Goal: Task Accomplishment & Management: Manage account settings

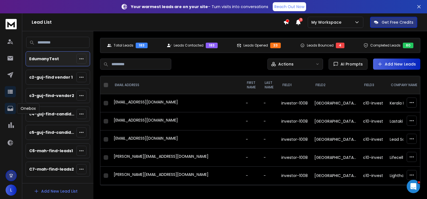
click at [8, 108] on icon at bounding box center [10, 108] width 6 height 5
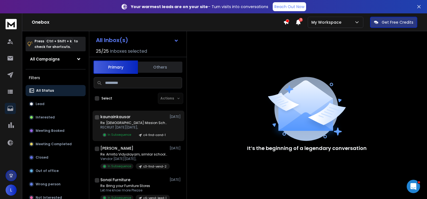
click at [125, 125] on p "RECRUIT [DATE][DATE]," at bounding box center [133, 127] width 67 height 4
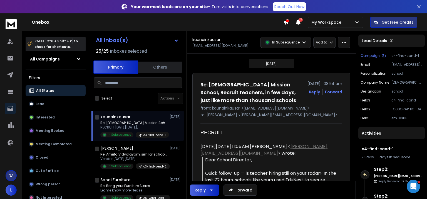
drag, startPoint x: 243, startPoint y: 108, endPoint x: 296, endPoint y: 108, distance: 52.9
click at [296, 108] on p "from: kaunainkausar <[EMAIL_ADDRESS][DOMAIN_NAME]>" at bounding box center [272, 108] width 142 height 6
click at [207, 19] on h1 "Onebox" at bounding box center [158, 22] width 252 height 7
click at [12, 75] on icon at bounding box center [10, 74] width 7 height 7
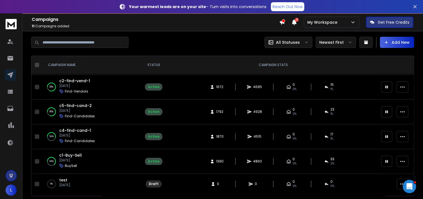
scroll to position [141, 0]
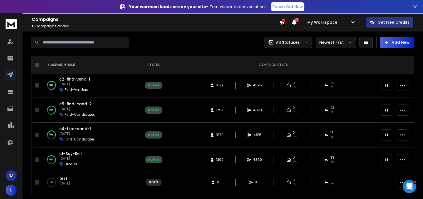
click at [73, 154] on span "c1-Buy-Sell" at bounding box center [70, 154] width 23 height 6
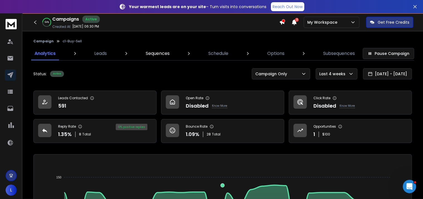
click at [162, 52] on p "Sequences" at bounding box center [158, 53] width 24 height 7
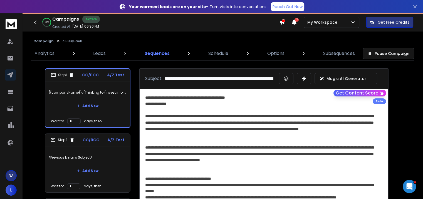
scroll to position [60, 0]
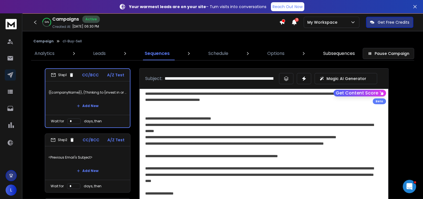
click at [337, 52] on p "Subsequences" at bounding box center [339, 53] width 32 height 7
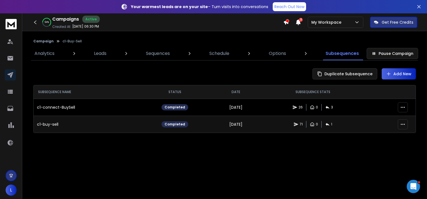
click at [52, 123] on td "c1-buy-sell" at bounding box center [85, 123] width 103 height 17
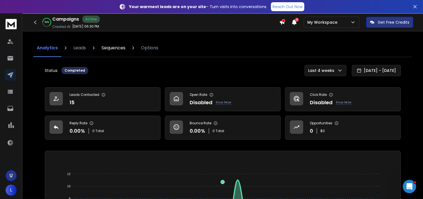
click at [114, 48] on p "Sequences" at bounding box center [114, 48] width 24 height 7
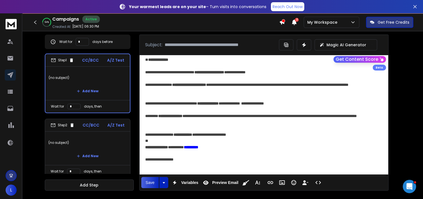
scroll to position [32, 0]
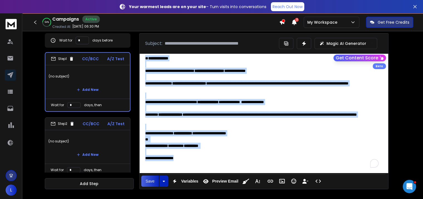
drag, startPoint x: 184, startPoint y: 160, endPoint x: 128, endPoint y: 49, distance: 124.4
click at [128, 49] on div "**********" at bounding box center [223, 111] width 356 height 156
copy div "**********"
click at [90, 139] on p "(no subject)" at bounding box center [87, 141] width 78 height 16
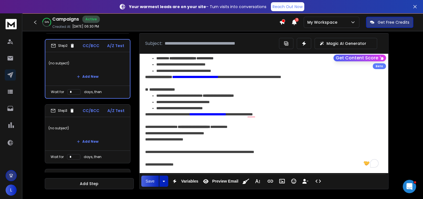
scroll to position [83, 0]
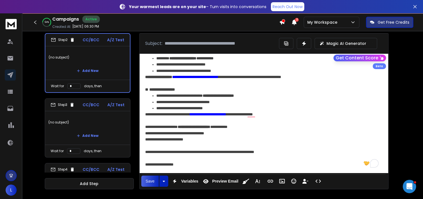
click at [105, 123] on p "(no subject)" at bounding box center [87, 122] width 78 height 16
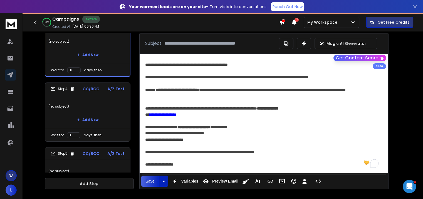
scroll to position [167, 0]
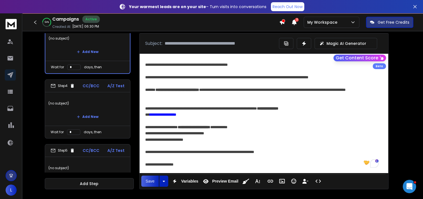
click at [115, 110] on p "(no subject)" at bounding box center [87, 103] width 78 height 16
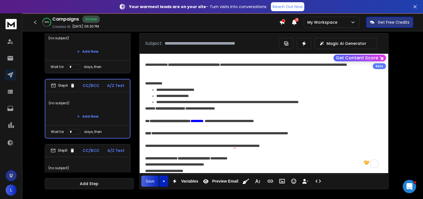
scroll to position [184, 0]
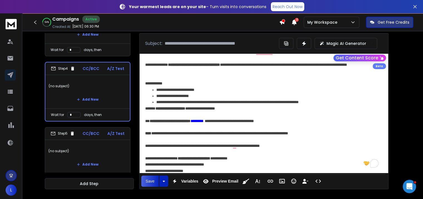
click at [110, 153] on p "(no subject)" at bounding box center [87, 151] width 78 height 16
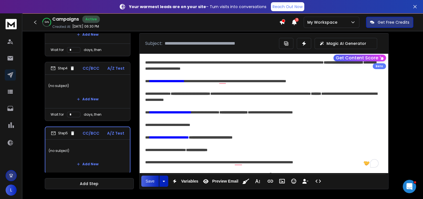
scroll to position [0, 0]
click at [9, 74] on icon at bounding box center [10, 75] width 6 height 6
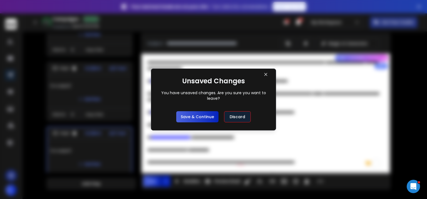
click at [246, 116] on button "Discard" at bounding box center [237, 116] width 27 height 11
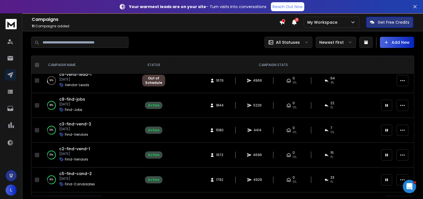
scroll to position [139, 0]
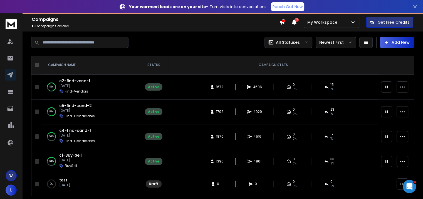
click at [73, 159] on p "[DATE]" at bounding box center [70, 160] width 23 height 4
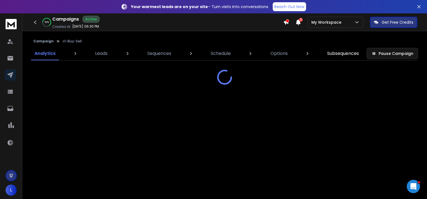
click at [346, 53] on p "Subsequences" at bounding box center [343, 53] width 32 height 7
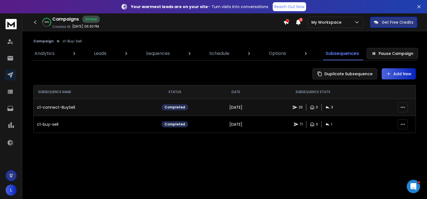
click at [47, 106] on td "c1-connect-BuySell" at bounding box center [85, 106] width 103 height 17
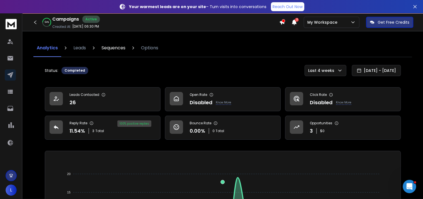
click at [109, 45] on p "Sequences" at bounding box center [114, 48] width 24 height 7
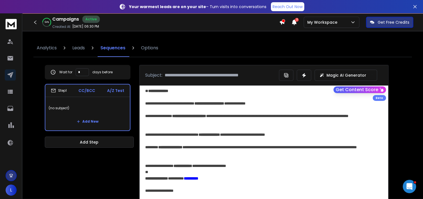
scroll to position [4, 0]
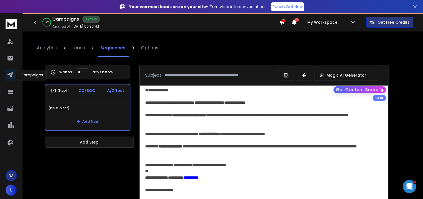
click at [8, 75] on icon at bounding box center [10, 74] width 7 height 7
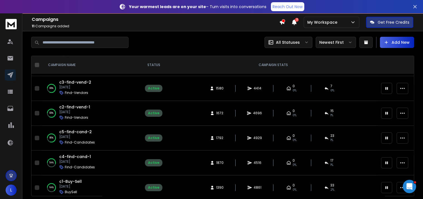
scroll to position [85, 0]
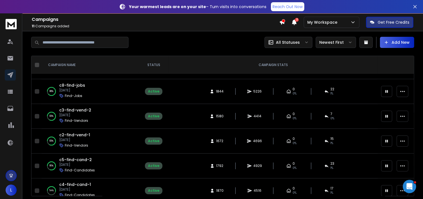
click at [75, 140] on p "[DATE]" at bounding box center [74, 139] width 31 height 4
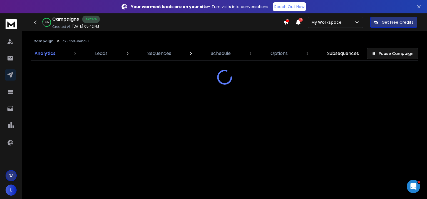
click at [339, 51] on p "Subsequences" at bounding box center [343, 53] width 32 height 7
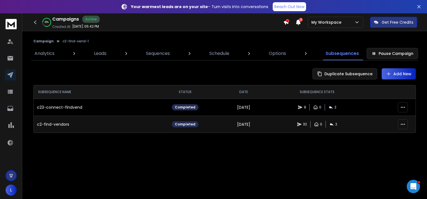
click at [61, 122] on td "c2-find-vendors" at bounding box center [91, 123] width 115 height 17
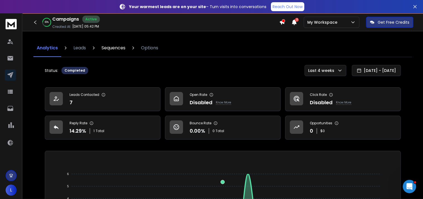
click at [121, 46] on p "Sequences" at bounding box center [114, 48] width 24 height 7
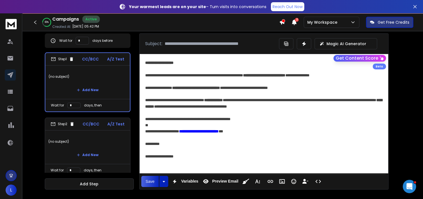
scroll to position [32, 0]
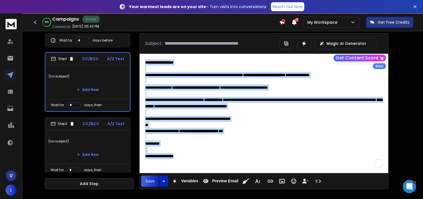
drag, startPoint x: 192, startPoint y: 156, endPoint x: 129, endPoint y: 65, distance: 111.1
click at [129, 65] on div "**********" at bounding box center [223, 111] width 356 height 156
copy div "**********"
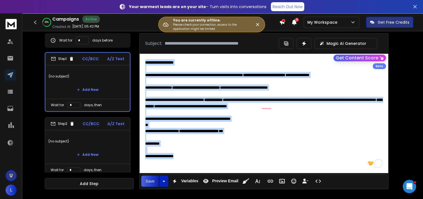
click at [89, 141] on p "(no subject)" at bounding box center [87, 141] width 78 height 16
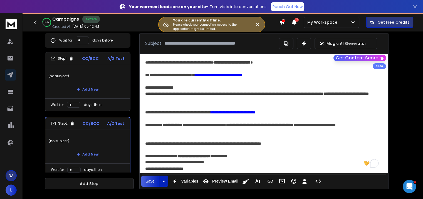
click at [109, 78] on p "(no subject)" at bounding box center [87, 76] width 78 height 16
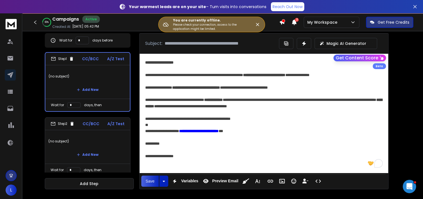
scroll to position [0, 0]
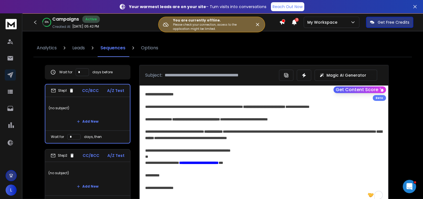
click at [241, 46] on div "Analytics Leads Sequences Options" at bounding box center [222, 48] width 379 height 18
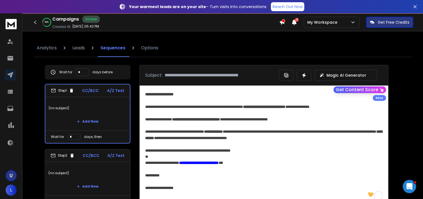
click at [70, 19] on h1 "Campaigns" at bounding box center [65, 19] width 27 height 7
click at [34, 21] on icon at bounding box center [35, 22] width 5 height 5
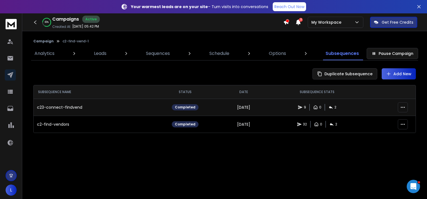
click at [69, 105] on td "c23-connect-findvend" at bounding box center [91, 106] width 115 height 17
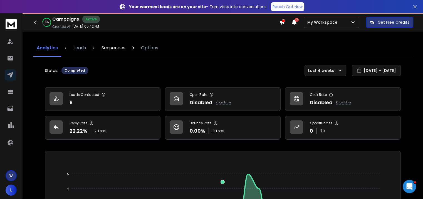
click at [110, 48] on p "Sequences" at bounding box center [114, 48] width 24 height 7
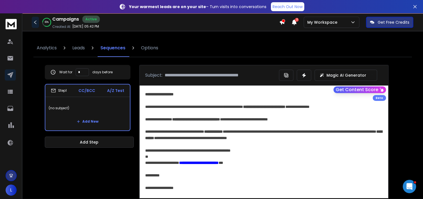
click at [33, 22] on icon at bounding box center [35, 22] width 5 height 5
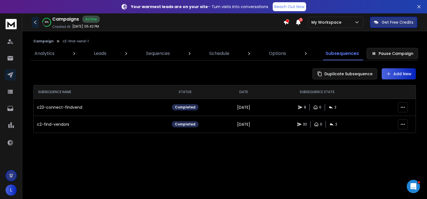
click at [33, 22] on icon at bounding box center [35, 22] width 5 height 5
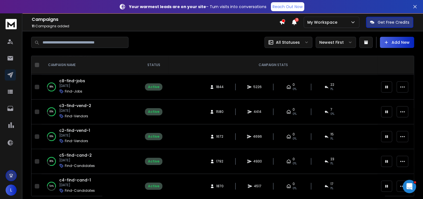
scroll to position [83, 0]
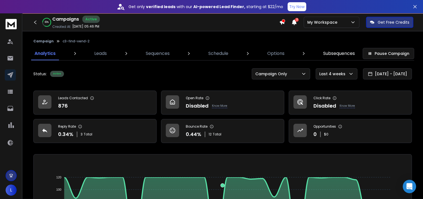
click at [340, 52] on p "Subsequences" at bounding box center [339, 53] width 32 height 7
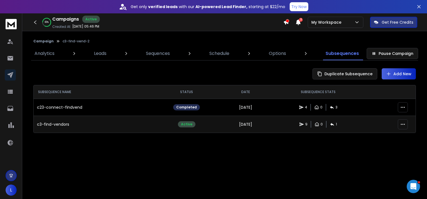
click at [60, 127] on td "c3-find-vendors" at bounding box center [92, 123] width 116 height 17
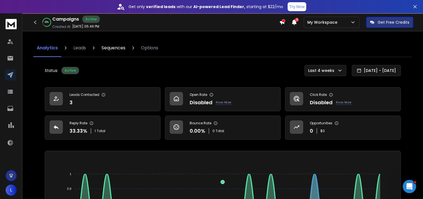
click at [110, 48] on p "Sequences" at bounding box center [114, 48] width 24 height 7
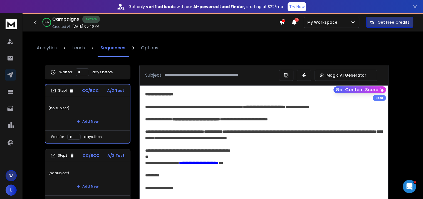
click at [83, 178] on p "(no subject)" at bounding box center [87, 173] width 78 height 16
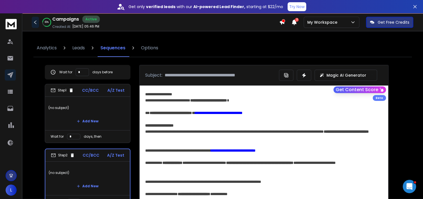
click at [36, 23] on icon at bounding box center [35, 22] width 5 height 5
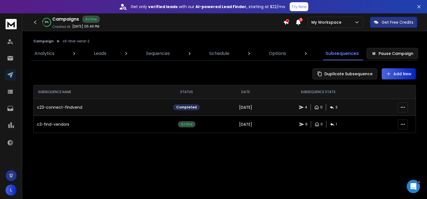
click at [66, 107] on td "c23-connect-findvend" at bounding box center [92, 106] width 116 height 17
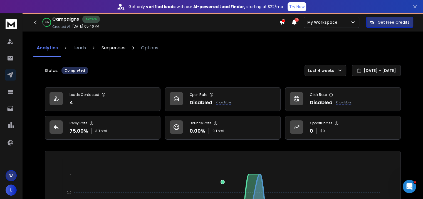
click at [115, 48] on p "Sequences" at bounding box center [114, 48] width 24 height 7
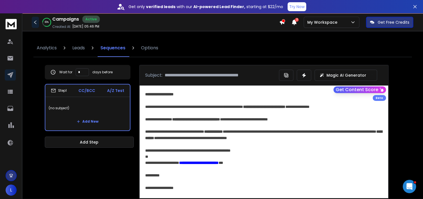
click at [36, 21] on icon at bounding box center [35, 22] width 5 height 5
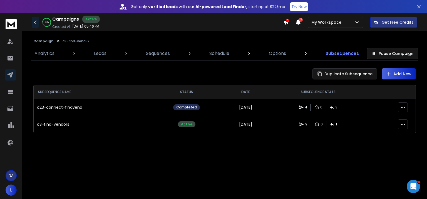
click at [36, 21] on icon at bounding box center [35, 22] width 5 height 5
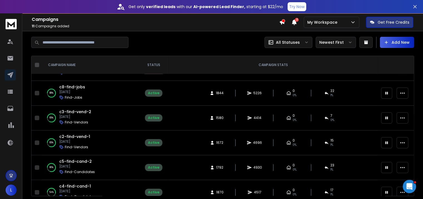
scroll to position [56, 0]
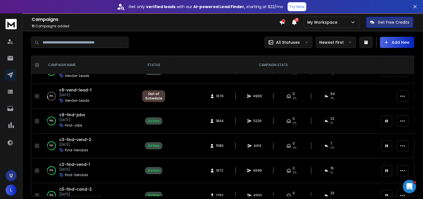
click at [79, 139] on span "c3-find-vend-2" at bounding box center [75, 140] width 32 height 6
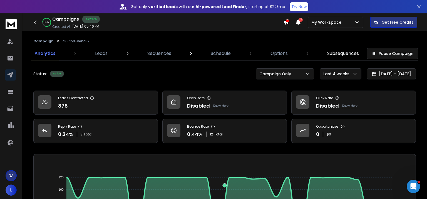
click at [334, 55] on p "Subsequences" at bounding box center [343, 53] width 32 height 7
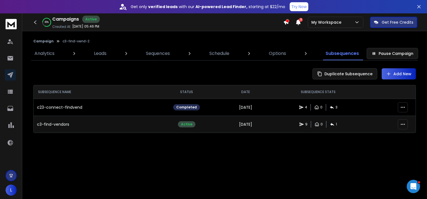
click at [52, 121] on td "c3-find-vendors" at bounding box center [92, 123] width 116 height 17
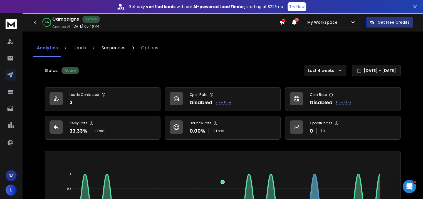
click at [122, 46] on p "Sequences" at bounding box center [114, 48] width 24 height 7
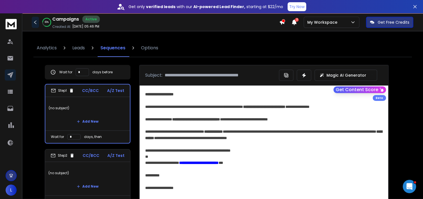
click at [34, 22] on icon at bounding box center [35, 22] width 5 height 5
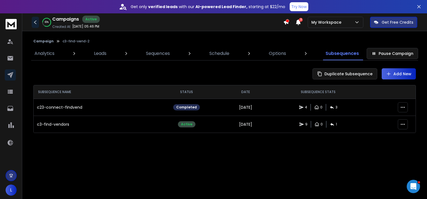
click at [34, 22] on icon at bounding box center [35, 22] width 5 height 5
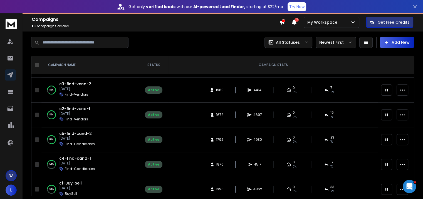
scroll to position [139, 0]
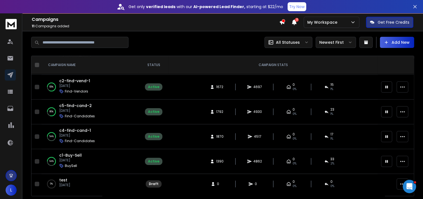
click at [71, 128] on span "c4-find-cand-1" at bounding box center [75, 130] width 32 height 6
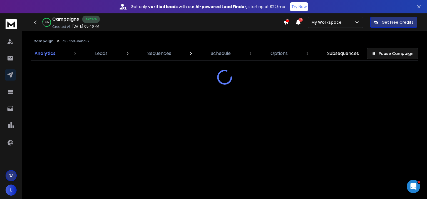
click at [344, 52] on p "Subsequences" at bounding box center [343, 53] width 32 height 7
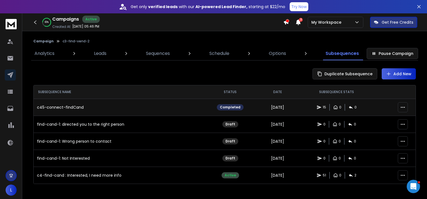
click at [71, 106] on td "c45-connect-findCand" at bounding box center [117, 106] width 167 height 17
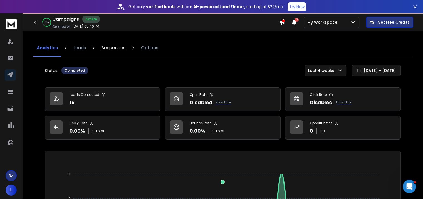
click at [114, 45] on p "Sequences" at bounding box center [114, 48] width 24 height 7
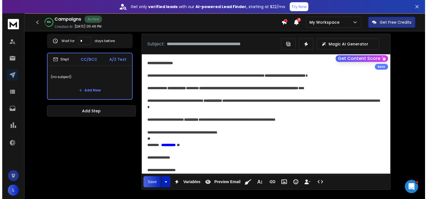
scroll to position [32, 0]
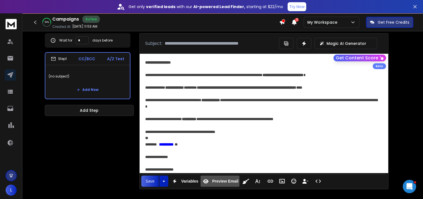
click at [221, 180] on span "Preview Email" at bounding box center [225, 181] width 28 height 5
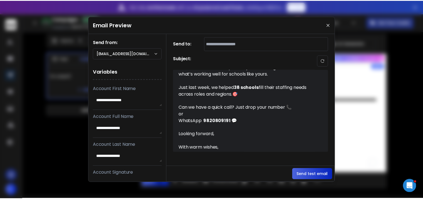
scroll to position [83, 0]
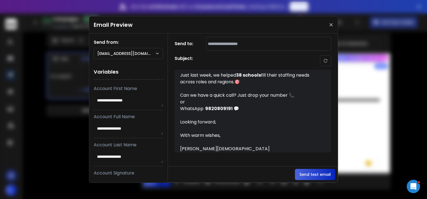
click at [330, 23] on icon at bounding box center [331, 25] width 4 height 4
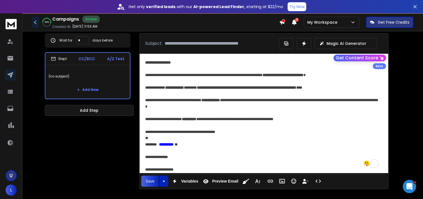
click at [36, 23] on icon at bounding box center [35, 22] width 5 height 5
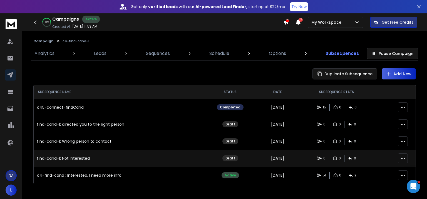
click at [79, 158] on td "find-cand-1: Not Interested" at bounding box center [117, 157] width 167 height 17
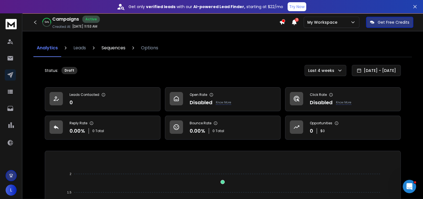
click at [117, 49] on p "Sequences" at bounding box center [114, 48] width 24 height 7
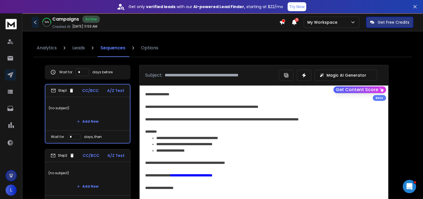
click at [36, 23] on icon at bounding box center [35, 22] width 2 height 4
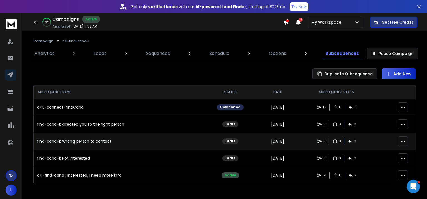
click at [75, 139] on td "find-cand-1: Wrong person to contact" at bounding box center [117, 140] width 167 height 17
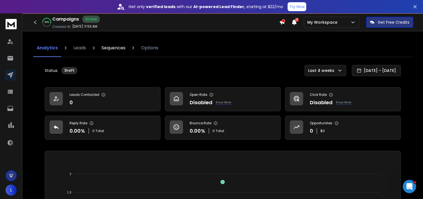
click at [123, 47] on p "Sequences" at bounding box center [114, 48] width 24 height 7
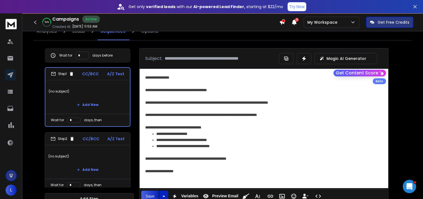
scroll to position [32, 0]
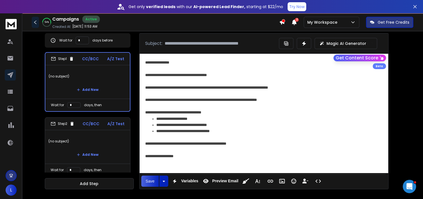
click at [35, 21] on icon at bounding box center [35, 22] width 5 height 5
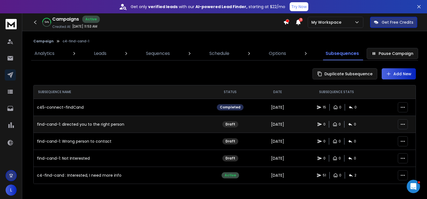
click at [90, 125] on td "find-cand-1: directed you to the right person" at bounding box center [117, 123] width 167 height 17
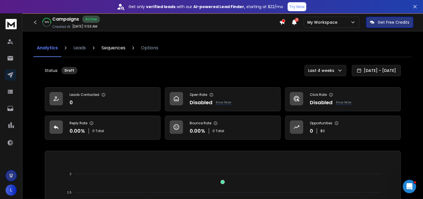
click at [113, 48] on p "Sequences" at bounding box center [114, 48] width 24 height 7
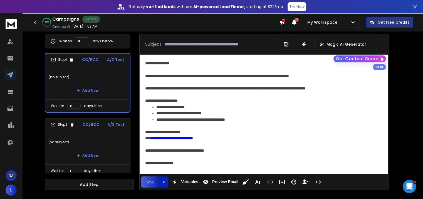
scroll to position [32, 0]
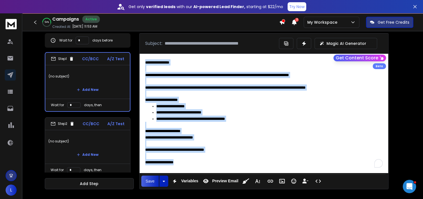
drag, startPoint x: 194, startPoint y: 166, endPoint x: 145, endPoint y: 48, distance: 127.5
click at [145, 48] on div "**********" at bounding box center [263, 111] width 249 height 156
copy div "**********"
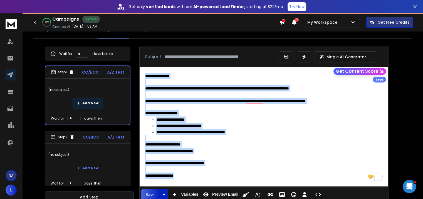
scroll to position [0, 0]
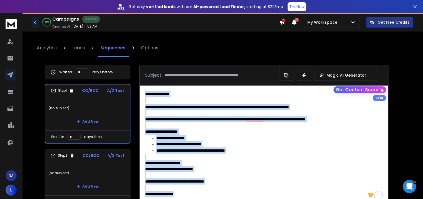
click at [35, 21] on icon at bounding box center [35, 22] width 2 height 4
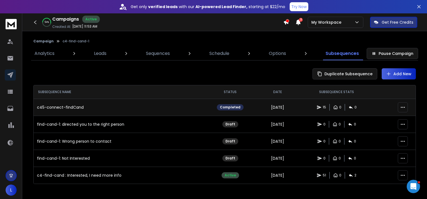
click at [77, 107] on td "c45-connect-findCand" at bounding box center [117, 106] width 167 height 17
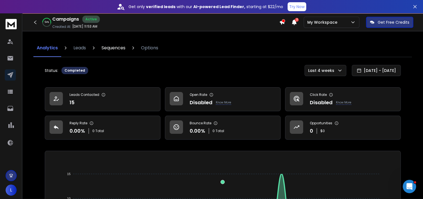
click at [118, 48] on p "Sequences" at bounding box center [114, 48] width 24 height 7
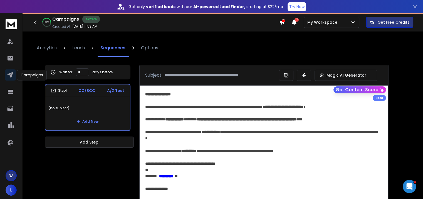
click at [12, 74] on icon at bounding box center [10, 75] width 6 height 6
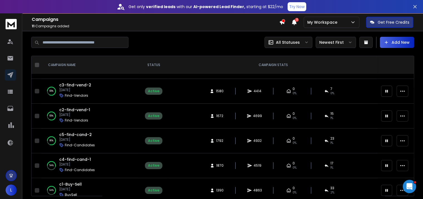
scroll to position [111, 0]
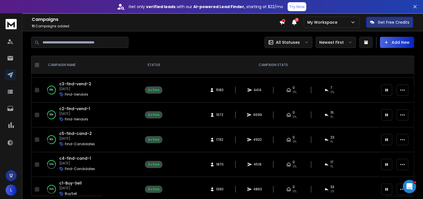
click at [72, 139] on p "[DATE]" at bounding box center [77, 138] width 36 height 4
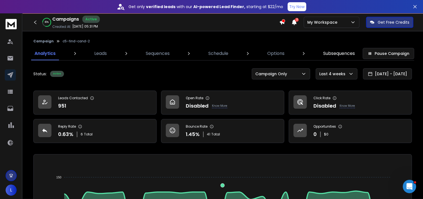
click at [350, 54] on p "Subsequences" at bounding box center [339, 53] width 32 height 7
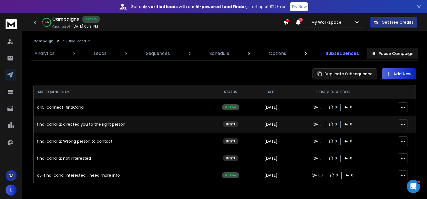
click at [80, 123] on td "find-cand-2: directed you to the right person" at bounding box center [121, 123] width 175 height 17
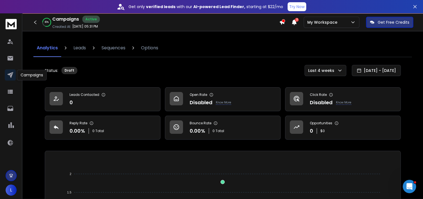
click at [11, 75] on icon at bounding box center [10, 75] width 6 height 6
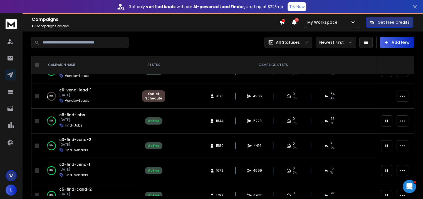
scroll to position [28, 0]
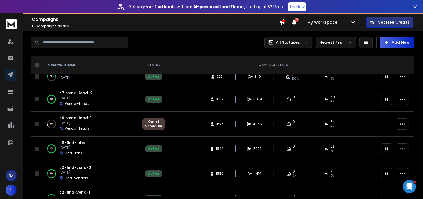
click at [78, 126] on p "Vendor-Leads" at bounding box center [77, 128] width 24 height 4
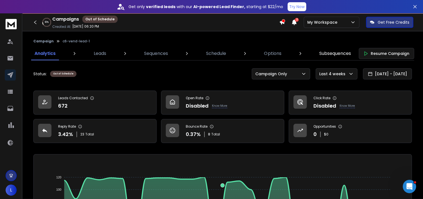
click at [343, 53] on p "Subsequences" at bounding box center [335, 53] width 32 height 7
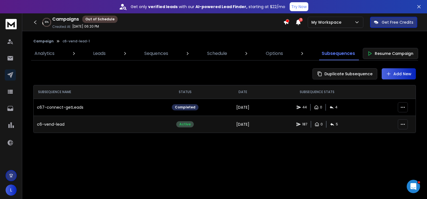
click at [53, 125] on td "c6-vend-lead" at bounding box center [91, 123] width 115 height 17
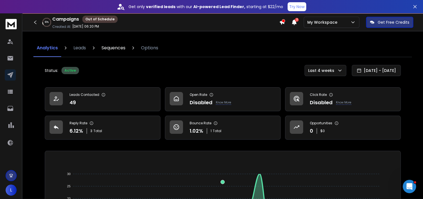
click at [113, 47] on p "Sequences" at bounding box center [114, 48] width 24 height 7
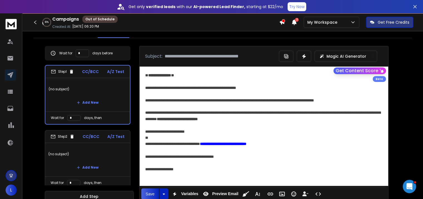
scroll to position [28, 0]
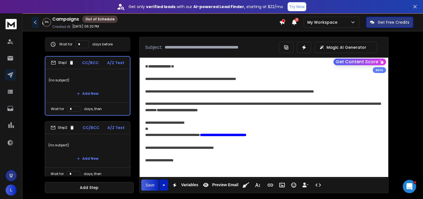
click at [36, 22] on icon at bounding box center [35, 22] width 5 height 5
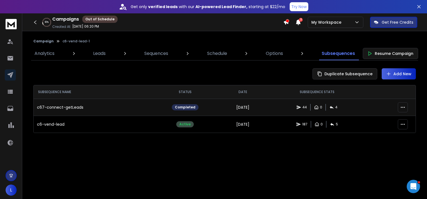
click at [55, 105] on td "c67-connect-getLeads" at bounding box center [91, 106] width 115 height 17
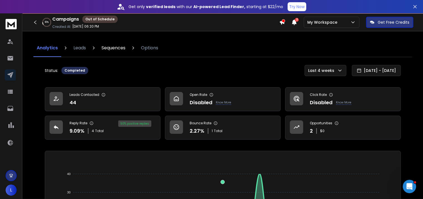
click at [112, 48] on p "Sequences" at bounding box center [114, 48] width 24 height 7
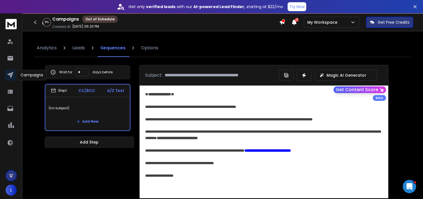
click at [9, 73] on icon at bounding box center [10, 74] width 7 height 7
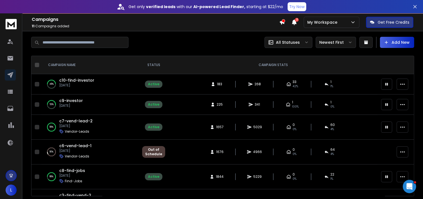
click at [70, 124] on p "[DATE]" at bounding box center [75, 126] width 33 height 4
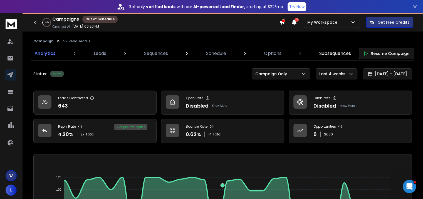
click at [343, 53] on p "Subsequences" at bounding box center [335, 53] width 32 height 7
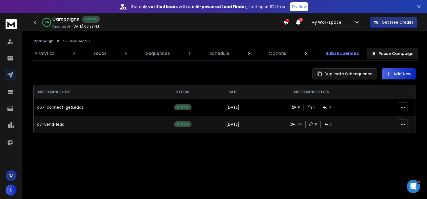
click at [51, 124] on td "c7-vend-lead" at bounding box center [95, 123] width 122 height 17
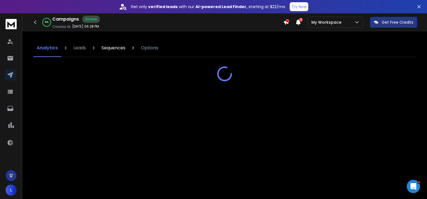
click at [117, 46] on p "Sequences" at bounding box center [114, 48] width 24 height 7
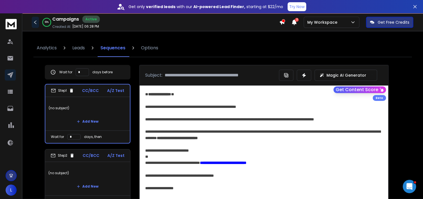
click at [34, 22] on icon at bounding box center [35, 22] width 2 height 4
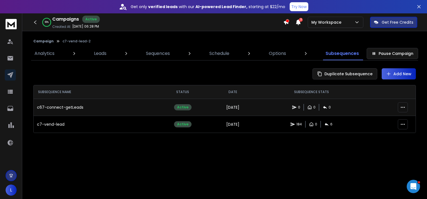
click at [56, 107] on td "c67-connect-getLeads" at bounding box center [95, 106] width 122 height 17
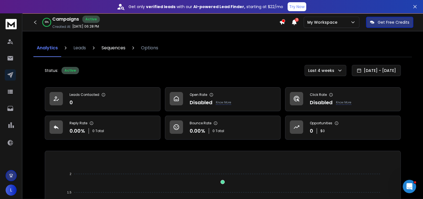
click at [116, 50] on p "Sequences" at bounding box center [114, 48] width 24 height 7
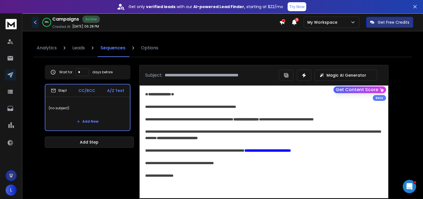
click at [35, 21] on icon at bounding box center [35, 22] width 5 height 5
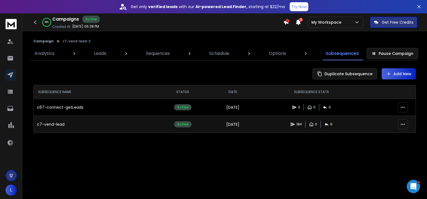
click at [51, 125] on td "c7-vend-lead" at bounding box center [95, 123] width 122 height 17
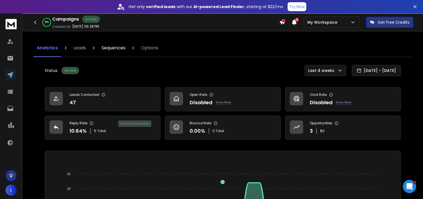
click at [115, 51] on p "Sequences" at bounding box center [114, 48] width 24 height 7
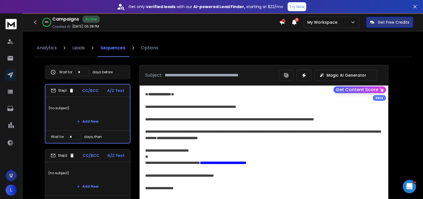
click at [159, 130] on div "**********" at bounding box center [264, 134] width 238 height 13
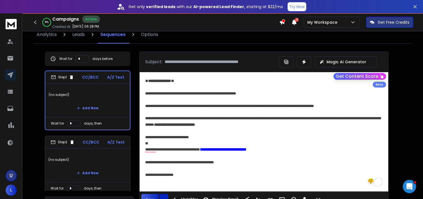
scroll to position [32, 0]
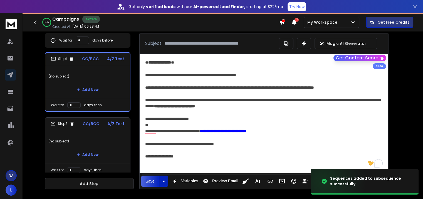
click at [70, 137] on p "(no subject)" at bounding box center [87, 141] width 78 height 16
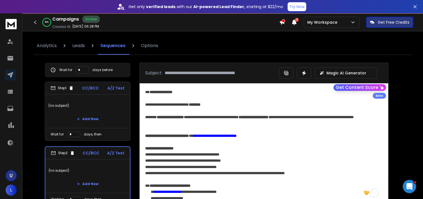
scroll to position [0, 0]
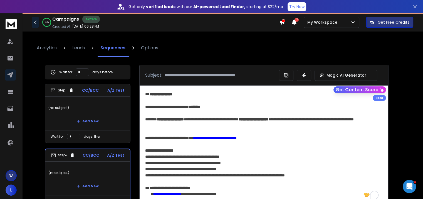
click at [34, 22] on icon at bounding box center [35, 22] width 2 height 4
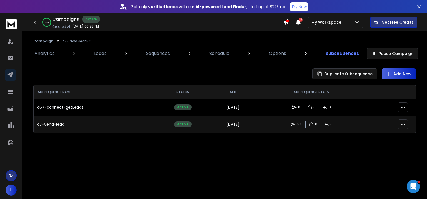
click at [55, 122] on td "c7-vend-lead" at bounding box center [95, 123] width 122 height 17
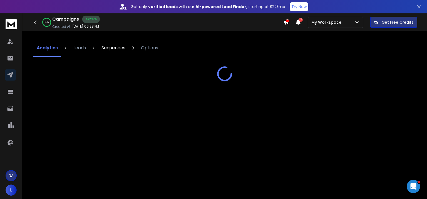
click at [109, 50] on p "Sequences" at bounding box center [114, 48] width 24 height 7
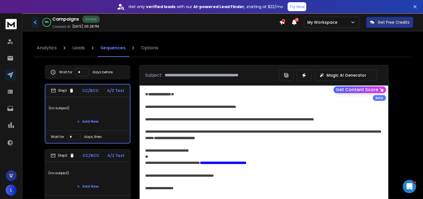
click at [36, 21] on icon at bounding box center [35, 22] width 5 height 5
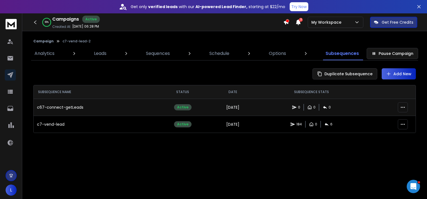
click at [67, 108] on td "c67-connect-getLeads" at bounding box center [95, 106] width 122 height 17
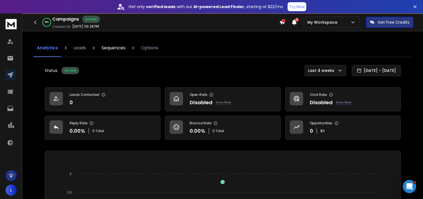
click at [112, 48] on p "Sequences" at bounding box center [114, 48] width 24 height 7
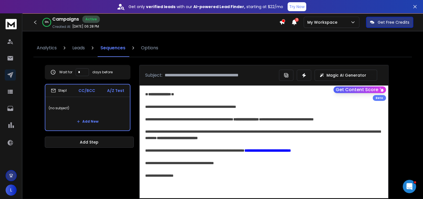
click at [161, 130] on div "**********" at bounding box center [264, 134] width 238 height 13
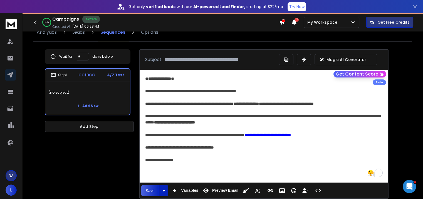
scroll to position [25, 0]
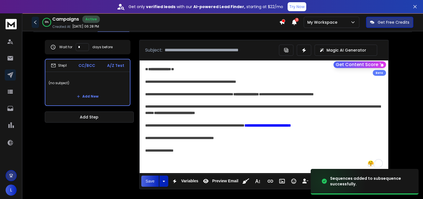
click at [36, 23] on icon at bounding box center [35, 22] width 5 height 5
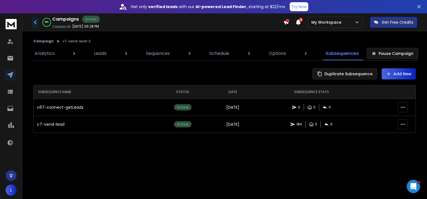
click at [37, 23] on icon at bounding box center [35, 22] width 5 height 5
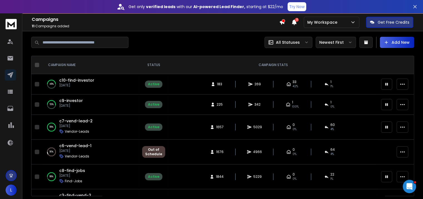
click at [71, 154] on p "Vendor-Leads" at bounding box center [77, 156] width 24 height 4
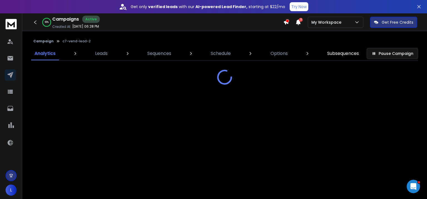
click at [336, 54] on p "Subsequences" at bounding box center [343, 53] width 32 height 7
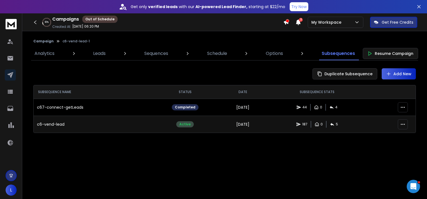
click at [56, 121] on td "c6-vend-lead" at bounding box center [91, 123] width 115 height 17
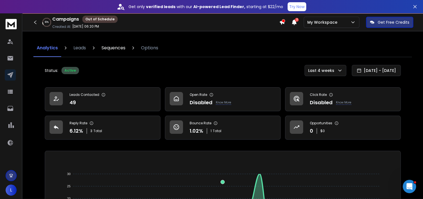
click at [113, 48] on p "Sequences" at bounding box center [114, 48] width 24 height 7
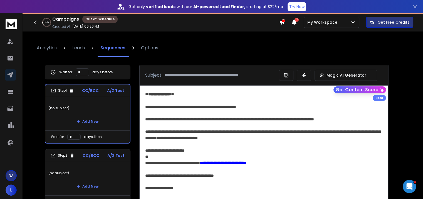
click at [161, 130] on div "**********" at bounding box center [264, 134] width 238 height 13
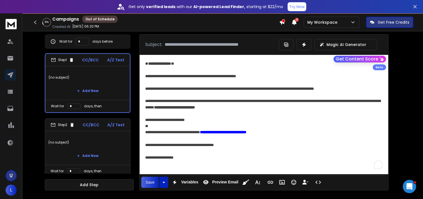
scroll to position [32, 0]
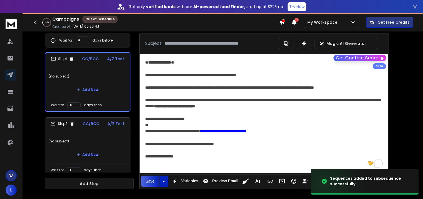
click at [70, 143] on p "(no subject)" at bounding box center [87, 141] width 78 height 16
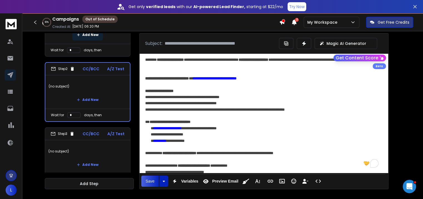
scroll to position [56, 0]
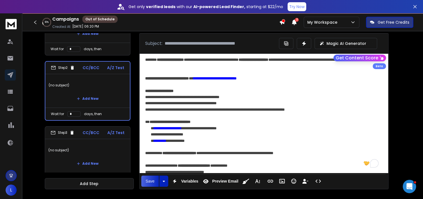
click at [110, 151] on p "(no subject)" at bounding box center [87, 150] width 78 height 16
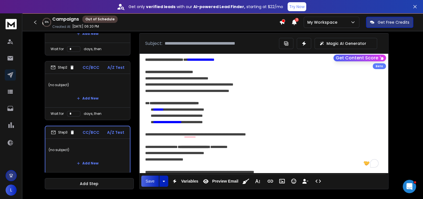
scroll to position [0, 0]
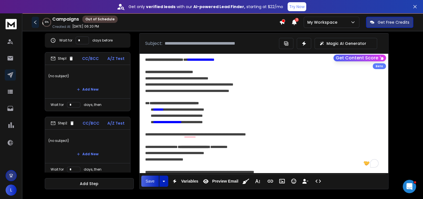
click at [34, 21] on icon at bounding box center [35, 22] width 5 height 5
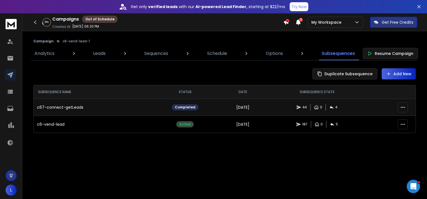
click at [54, 104] on td "c67-connect-getLeads" at bounding box center [91, 106] width 115 height 17
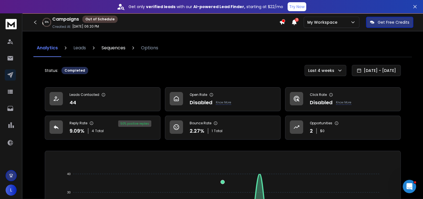
click at [109, 46] on p "Sequences" at bounding box center [114, 48] width 24 height 7
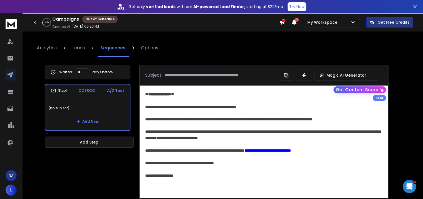
click at [161, 132] on div "**********" at bounding box center [264, 134] width 238 height 13
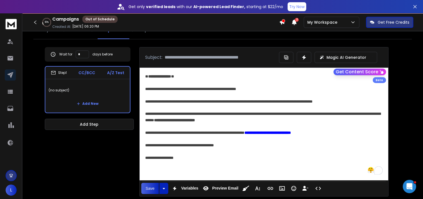
scroll to position [25, 0]
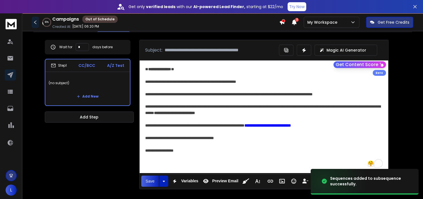
click at [34, 20] on icon at bounding box center [35, 22] width 5 height 5
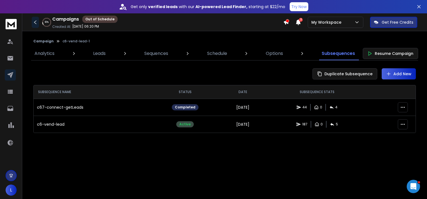
click at [34, 21] on icon at bounding box center [35, 22] width 5 height 5
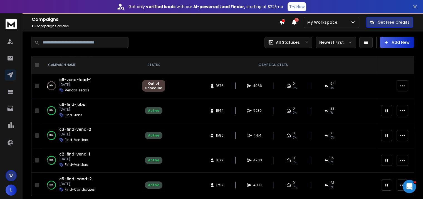
scroll to position [83, 0]
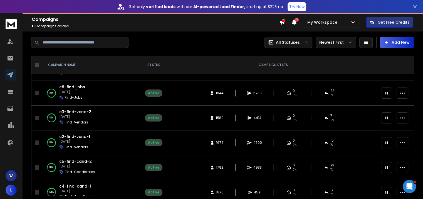
click at [69, 87] on span "c8-find-jobs" at bounding box center [72, 87] width 26 height 6
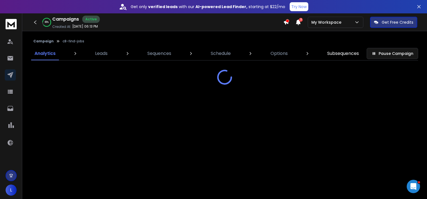
click at [347, 52] on p "Subsequences" at bounding box center [343, 53] width 32 height 7
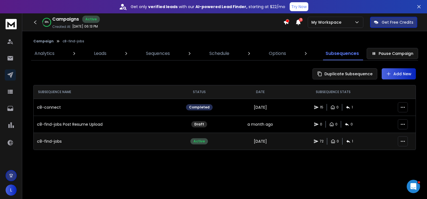
click at [50, 140] on td "c8-find-jobs" at bounding box center [101, 140] width 135 height 17
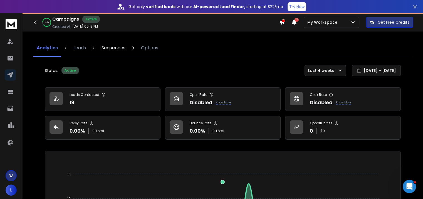
click at [120, 50] on p "Sequences" at bounding box center [114, 48] width 24 height 7
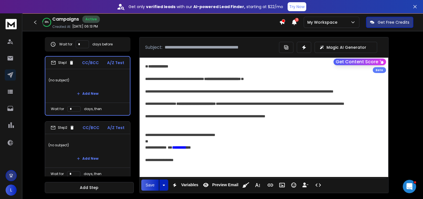
scroll to position [32, 0]
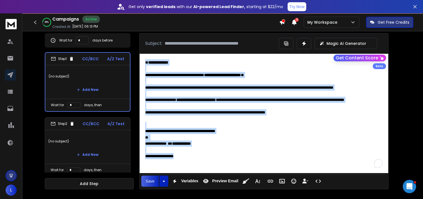
click at [140, 61] on div "**********" at bounding box center [264, 113] width 249 height 119
drag, startPoint x: 186, startPoint y: 156, endPoint x: 134, endPoint y: 56, distance: 112.6
click at [134, 56] on div "**********" at bounding box center [223, 111] width 356 height 156
copy div "**********"
click at [59, 143] on p "(no subject)" at bounding box center [87, 141] width 78 height 16
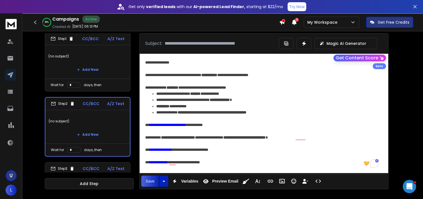
scroll to position [0, 0]
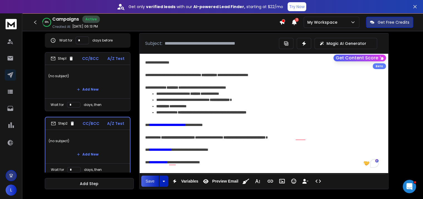
click at [99, 74] on p "(no subject)" at bounding box center [87, 76] width 78 height 16
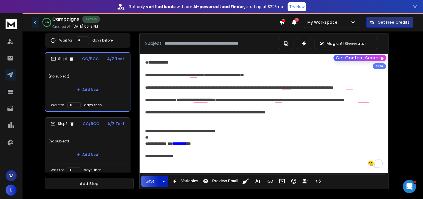
click at [36, 20] on icon at bounding box center [35, 22] width 5 height 5
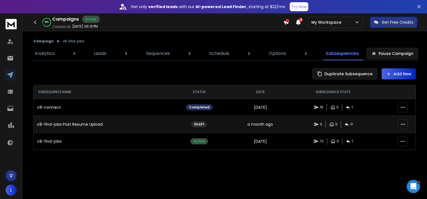
click at [51, 122] on td "c8-find-jobs Post Resume Upload" at bounding box center [101, 123] width 135 height 17
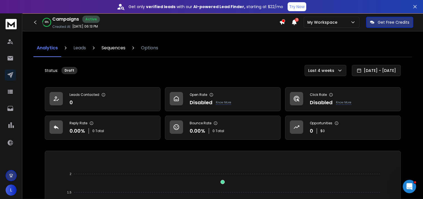
click at [115, 47] on p "Sequences" at bounding box center [114, 48] width 24 height 7
